Goal: Task Accomplishment & Management: Manage account settings

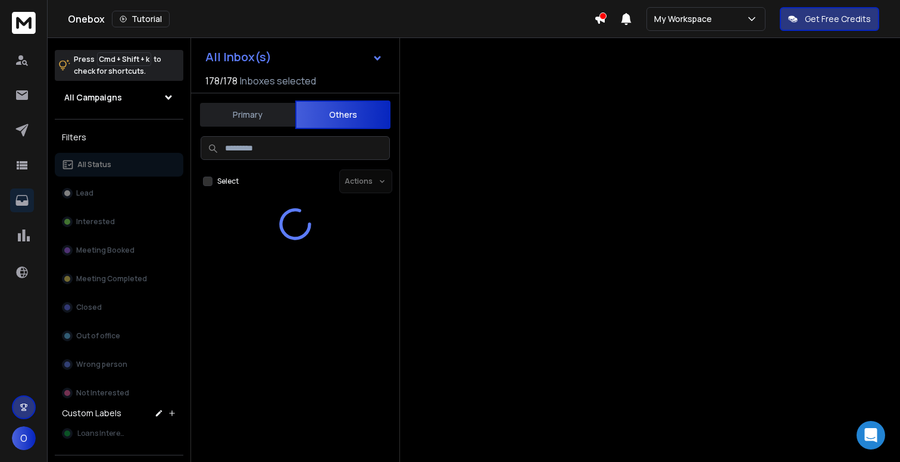
click at [255, 111] on button "Primary" at bounding box center [247, 115] width 95 height 26
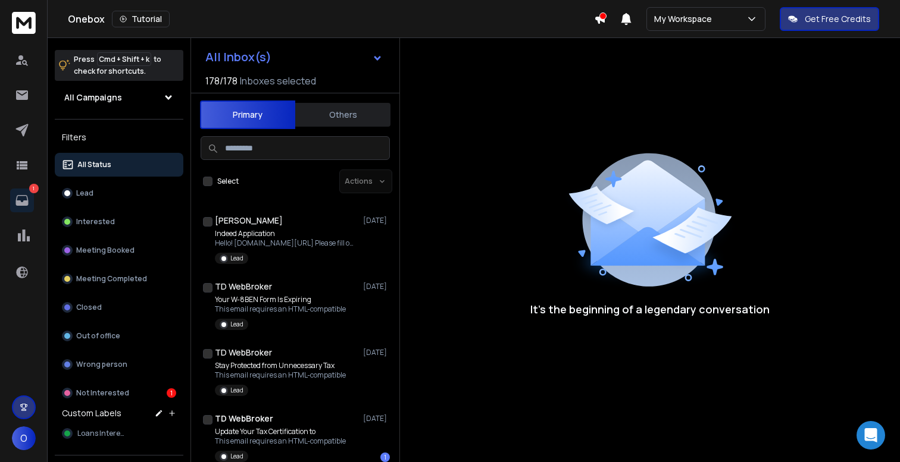
click at [317, 202] on div "Select Actions [PERSON_NAME] [DATE] Indeed Application Hello! [DOMAIN_NAME][URL…" at bounding box center [295, 339] width 208 height 416
click at [318, 112] on button "Others" at bounding box center [342, 115] width 95 height 26
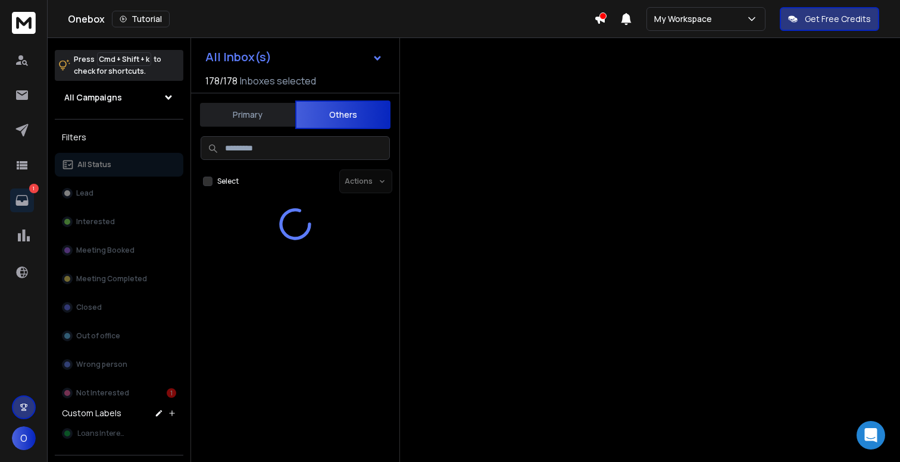
click at [253, 110] on button "Primary" at bounding box center [247, 115] width 95 height 26
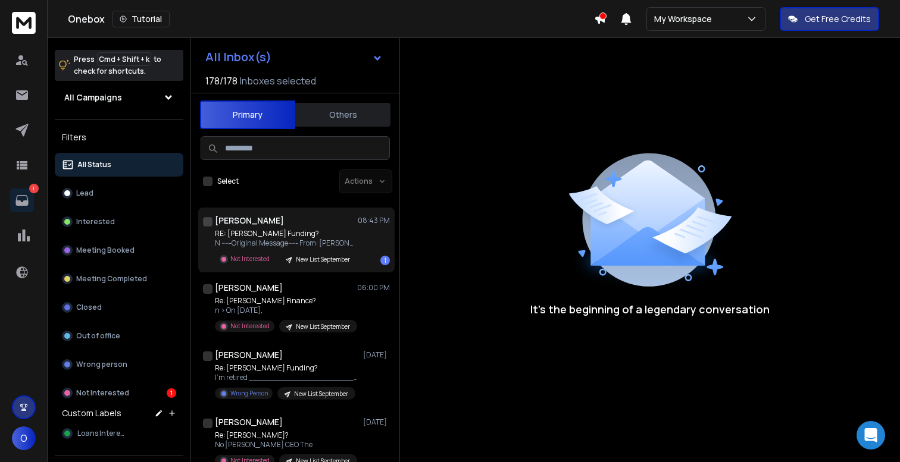
click at [317, 223] on div "[PERSON_NAME] 08:43 PM" at bounding box center [302, 221] width 175 height 12
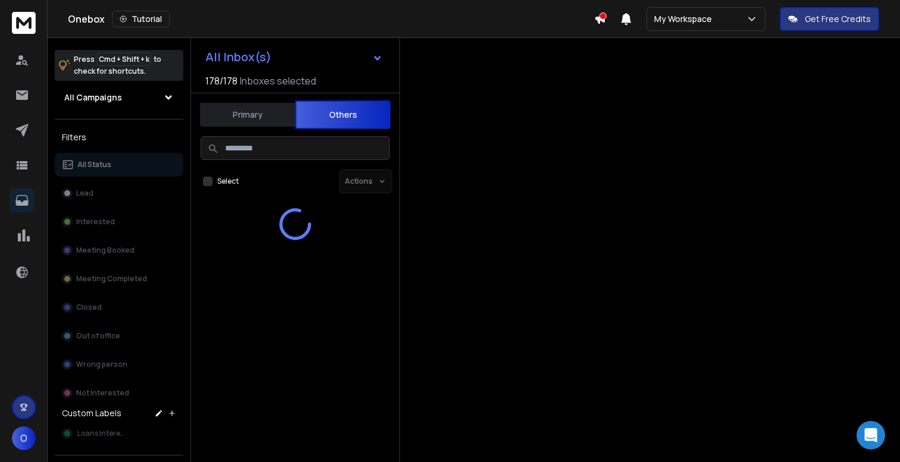
click at [315, 124] on button "Others" at bounding box center [342, 115] width 95 height 29
click at [245, 111] on button "Primary" at bounding box center [247, 115] width 95 height 26
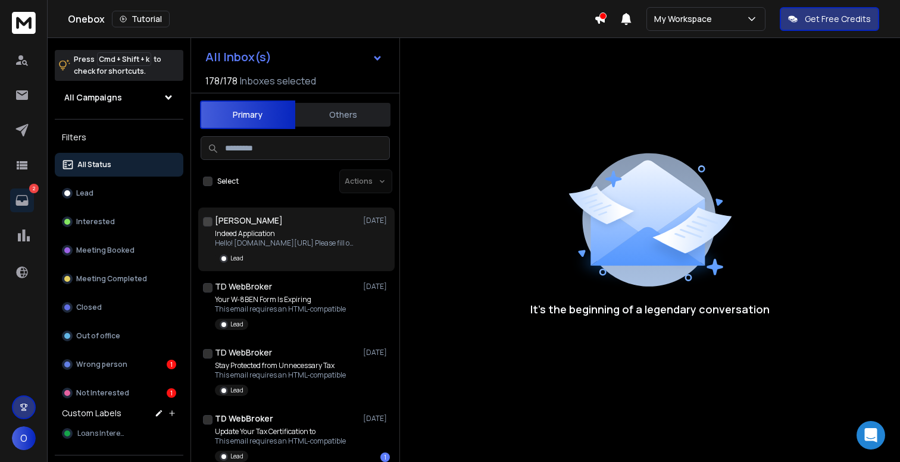
click at [347, 253] on div "Lead" at bounding box center [286, 258] width 143 height 11
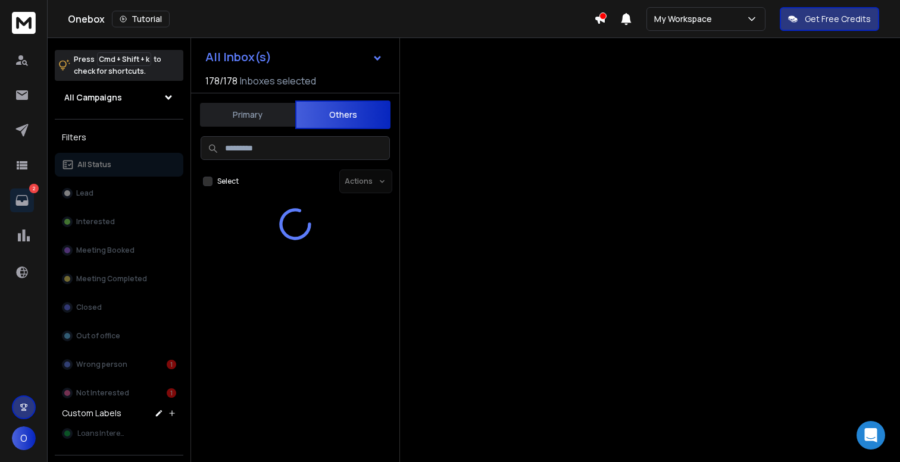
click at [335, 106] on button "Others" at bounding box center [342, 115] width 95 height 29
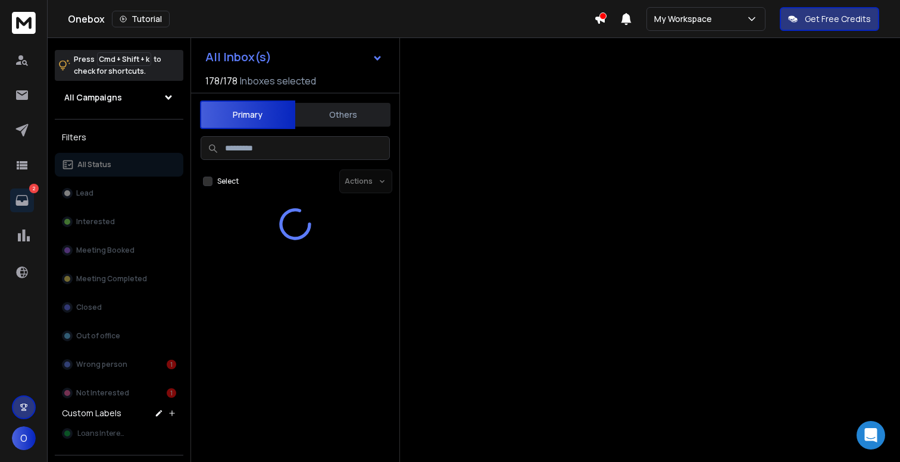
click at [273, 109] on button "Primary" at bounding box center [247, 115] width 95 height 29
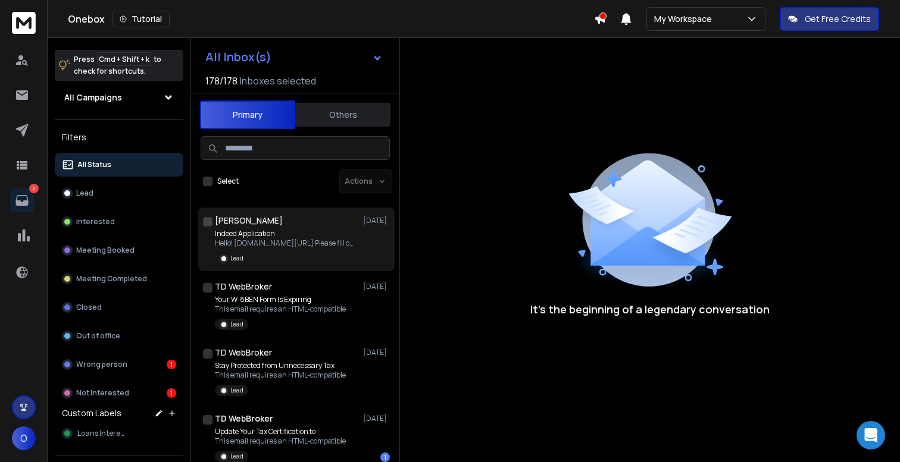
click at [299, 224] on div "[PERSON_NAME] [DATE]" at bounding box center [302, 221] width 175 height 12
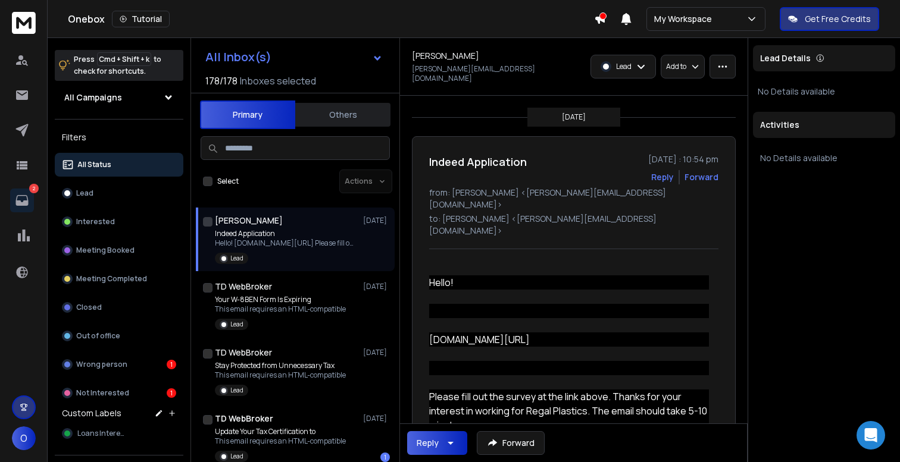
click at [309, 99] on div "All Inbox(s) 178 / 178 Inboxes selected Primary Others Select Actions [GEOGRAPH…" at bounding box center [295, 269] width 208 height 462
click at [275, 108] on button "Primary" at bounding box center [247, 115] width 95 height 29
click at [311, 108] on button "Others" at bounding box center [342, 115] width 95 height 26
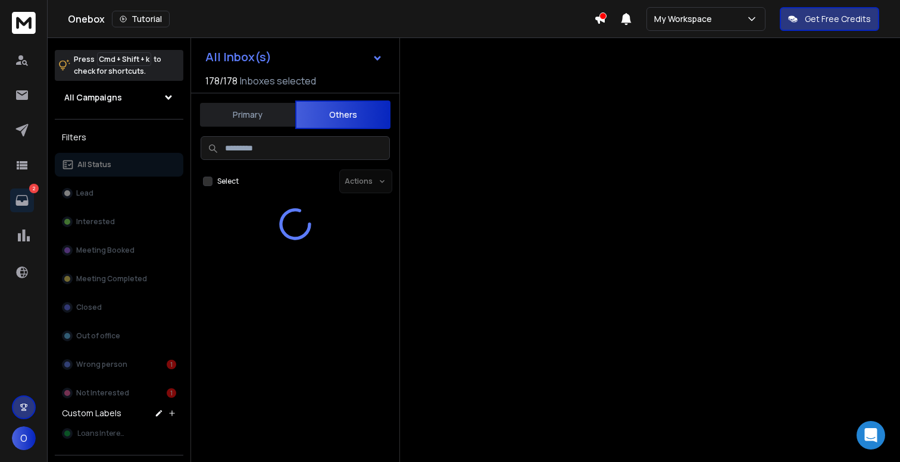
click at [275, 108] on button "Primary" at bounding box center [247, 115] width 95 height 26
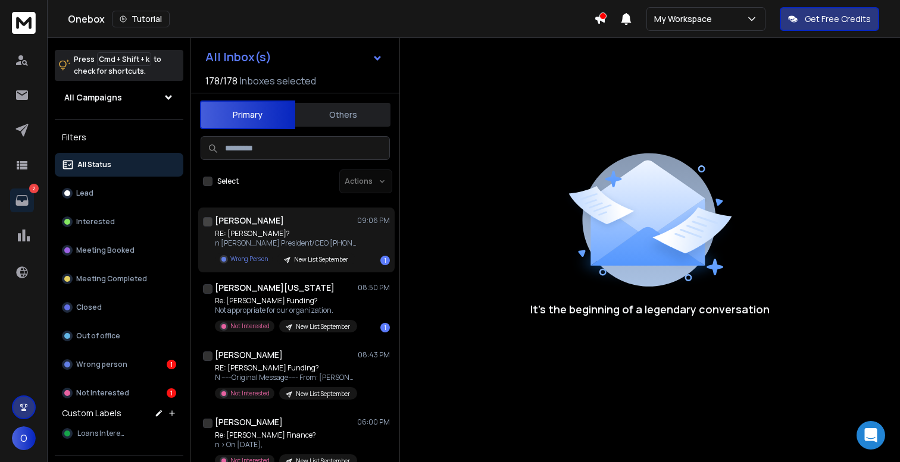
click at [292, 248] on div "RE: [PERSON_NAME]? n [PERSON_NAME] President/CEO [PHONE_NUMBER] Wrong Person Ne…" at bounding box center [286, 247] width 143 height 36
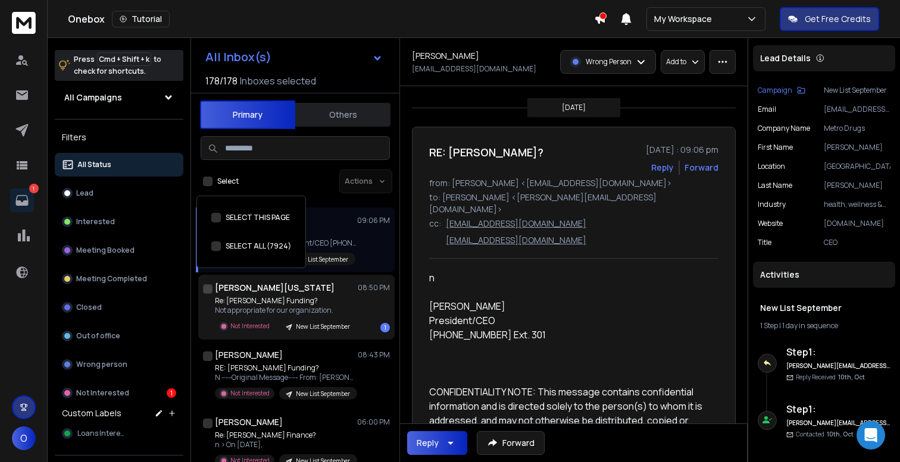
click at [275, 284] on h1 "[PERSON_NAME][US_STATE]" at bounding box center [275, 288] width 120 height 12
